Goal: Navigation & Orientation: Find specific page/section

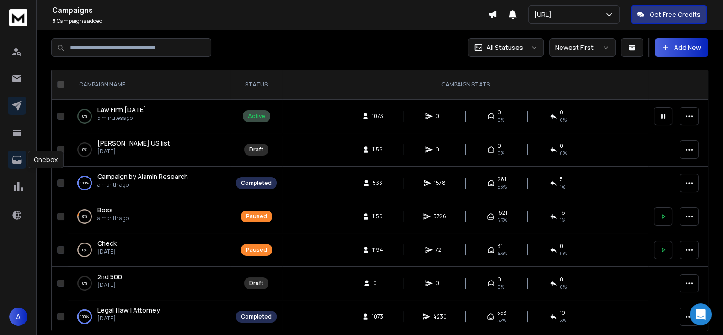
click at [10, 162] on link at bounding box center [17, 159] width 18 height 18
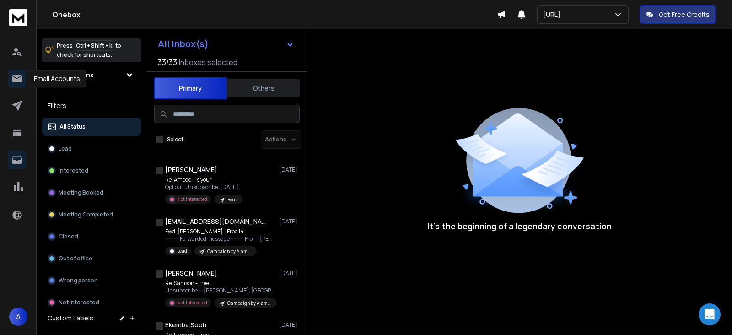
click at [23, 81] on link at bounding box center [17, 79] width 18 height 18
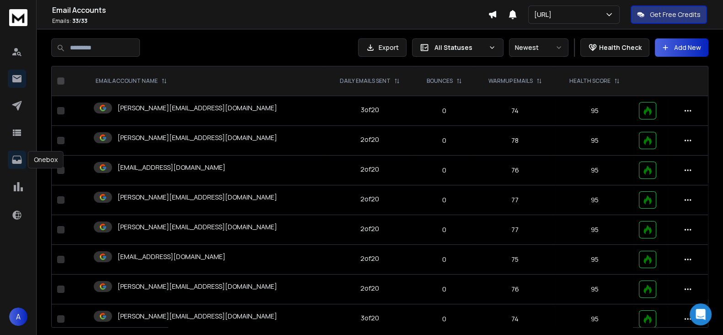
click at [21, 162] on icon at bounding box center [17, 159] width 10 height 8
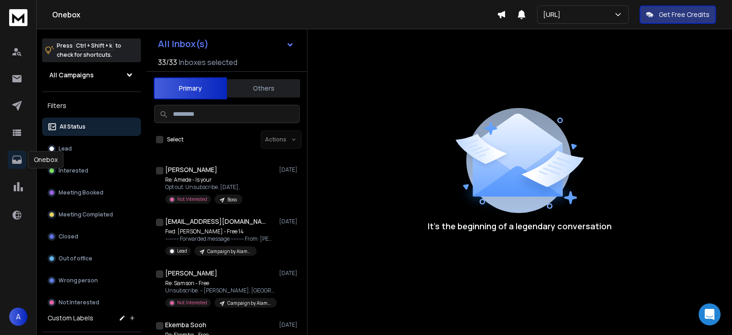
click at [71, 131] on button "All Status" at bounding box center [91, 127] width 99 height 18
click at [16, 98] on link at bounding box center [17, 105] width 18 height 18
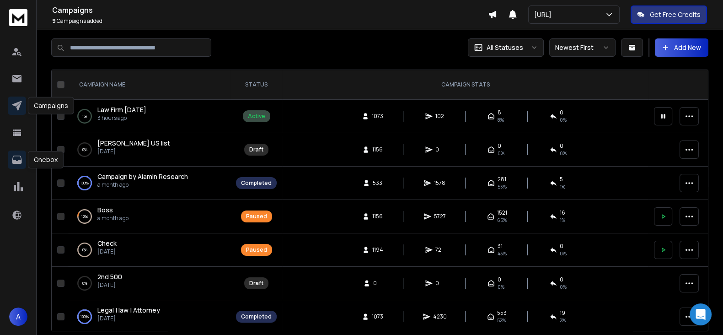
click at [16, 160] on icon at bounding box center [16, 159] width 11 height 11
